Goal: Navigation & Orientation: Find specific page/section

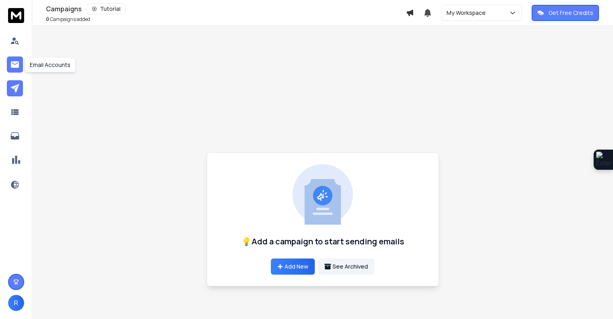
click at [18, 65] on icon at bounding box center [15, 64] width 8 height 6
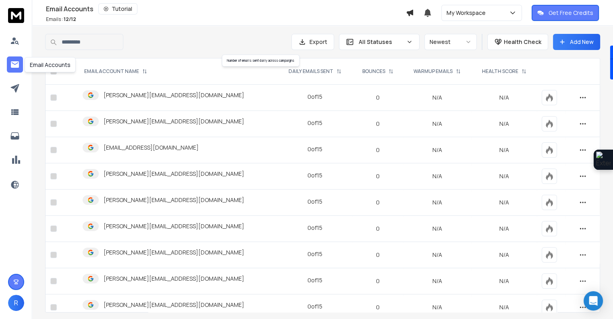
click at [230, 36] on div at bounding box center [166, 42] width 242 height 16
click at [16, 87] on icon at bounding box center [15, 88] width 10 height 10
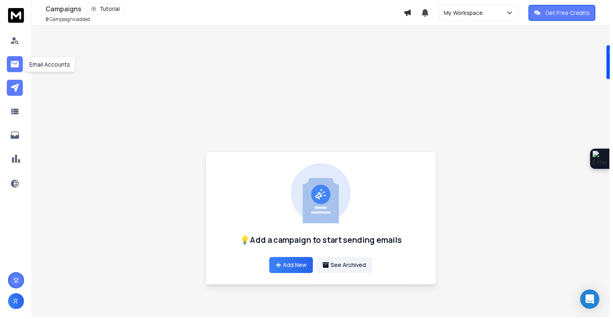
click at [15, 60] on icon at bounding box center [15, 65] width 10 height 10
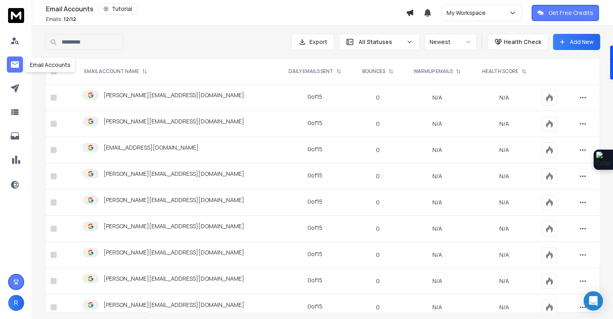
click at [181, 51] on div "Export All Statuses Newest Health Check Add New EMAIL ACCOUNT NAME DAILY EMAILS…" at bounding box center [322, 173] width 555 height 279
click at [211, 29] on div "Export All Statuses Newest Health Check Add New EMAIL ACCOUNT NAME DAILY EMAILS…" at bounding box center [322, 173] width 581 height 295
click at [17, 87] on icon at bounding box center [14, 88] width 8 height 8
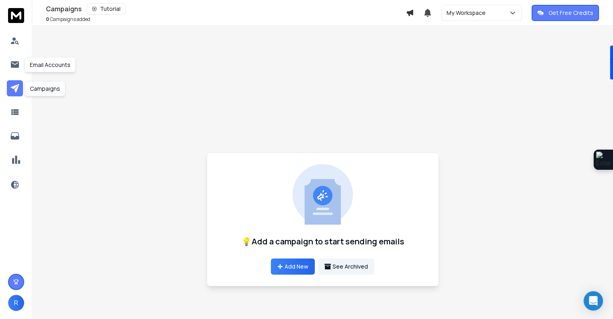
drag, startPoint x: 17, startPoint y: 65, endPoint x: 342, endPoint y: 67, distance: 325.0
click at [17, 65] on icon at bounding box center [15, 64] width 8 height 6
